Goal: Navigation & Orientation: Find specific page/section

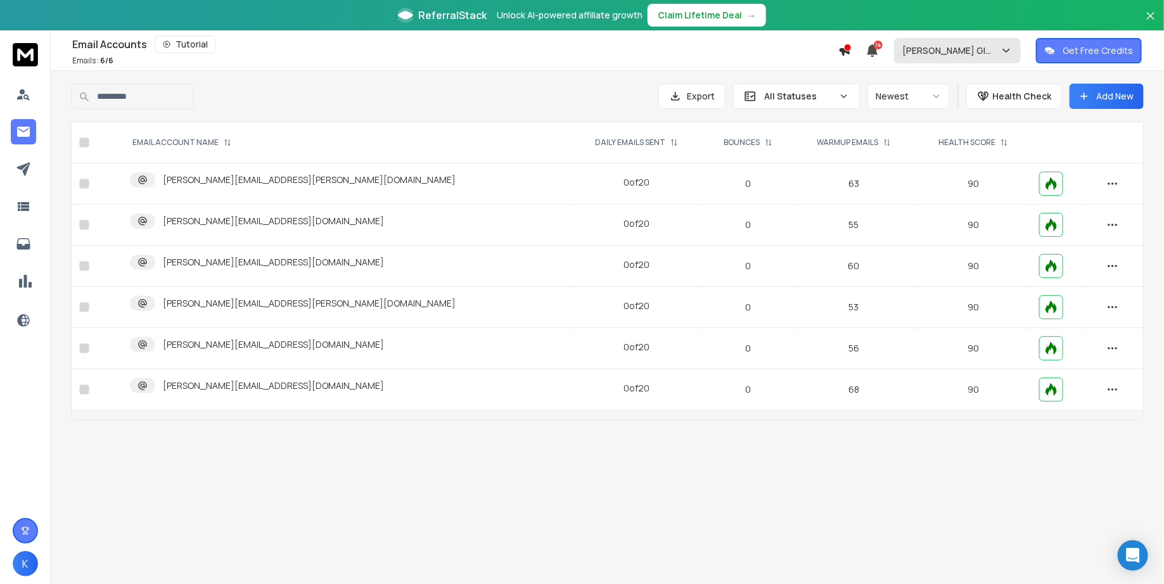
click at [936, 56] on p "[PERSON_NAME] Global" at bounding box center [951, 50] width 98 height 13
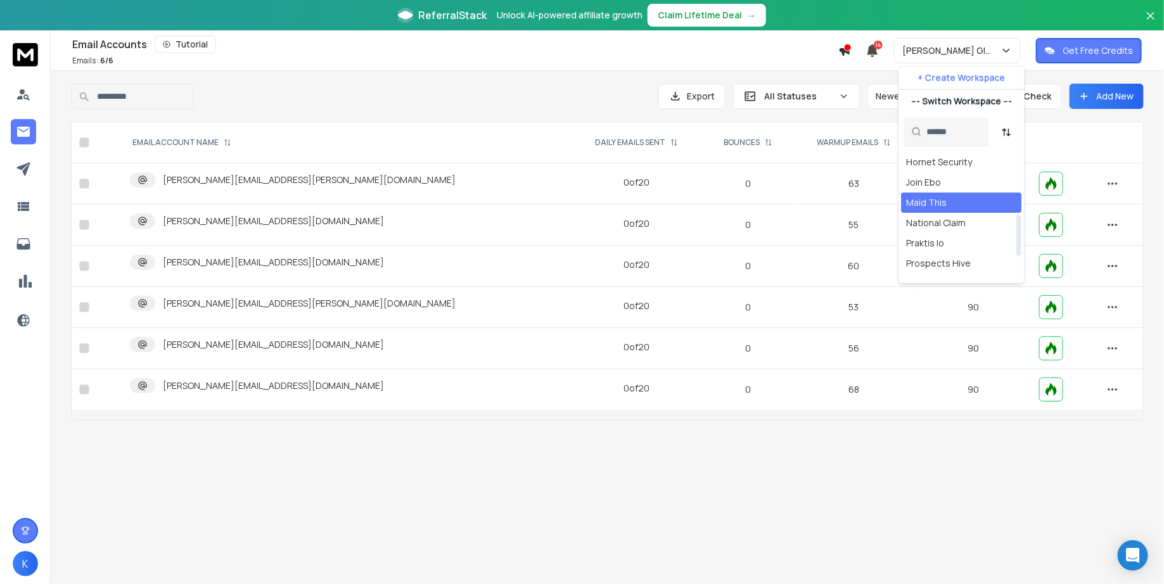
scroll to position [185, 0]
click at [926, 220] on div "National Claim" at bounding box center [937, 222] width 60 height 13
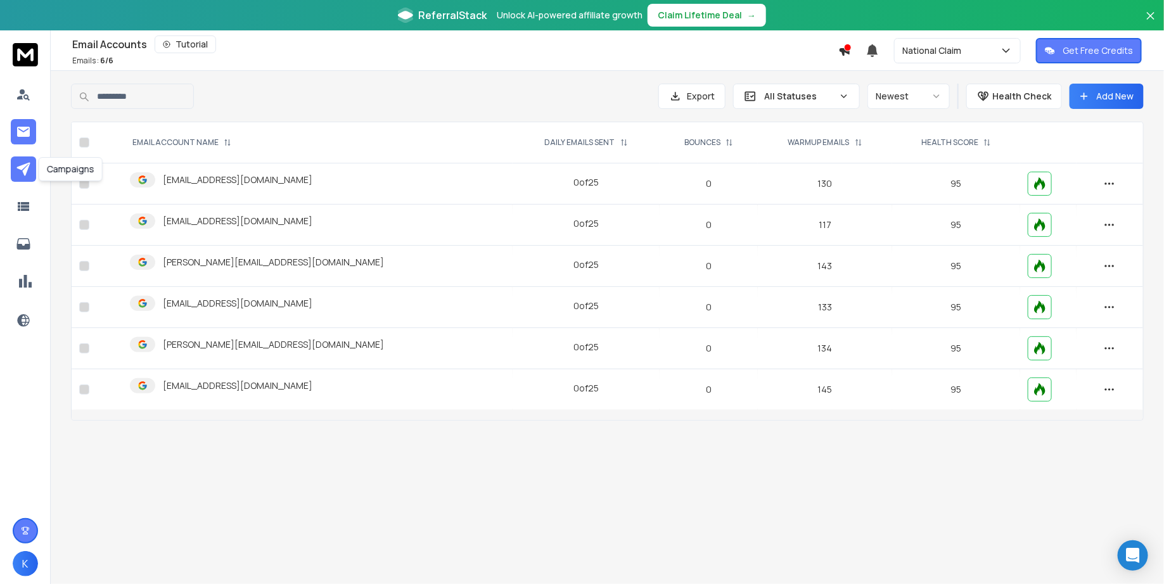
click at [34, 163] on link at bounding box center [23, 168] width 25 height 25
